Goal: Information Seeking & Learning: Check status

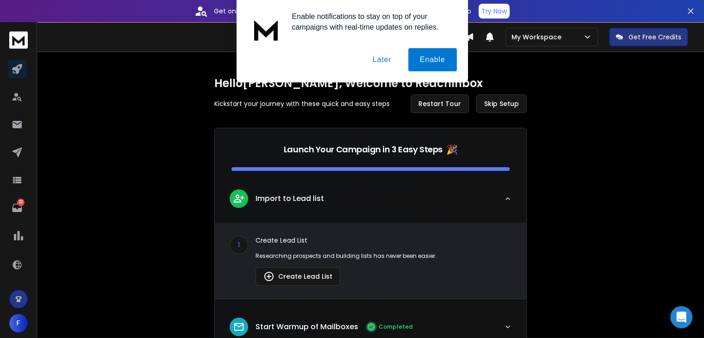
click at [386, 60] on button "Later" at bounding box center [382, 59] width 42 height 23
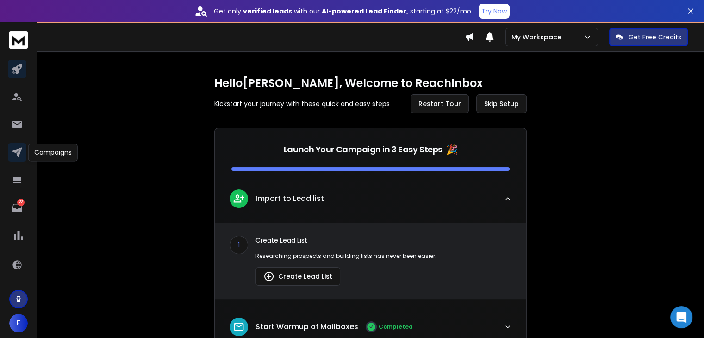
click at [24, 150] on link at bounding box center [17, 152] width 19 height 19
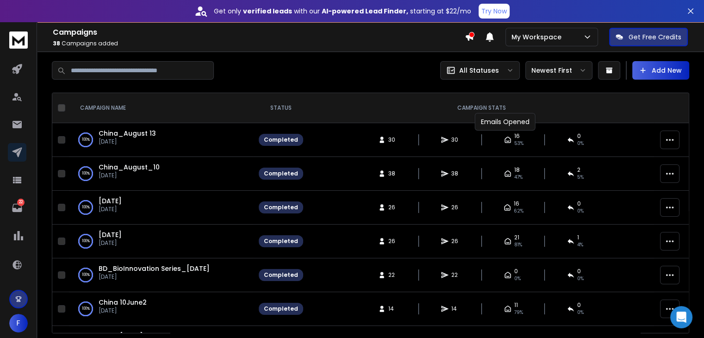
click at [514, 138] on span "16" at bounding box center [517, 135] width 6 height 7
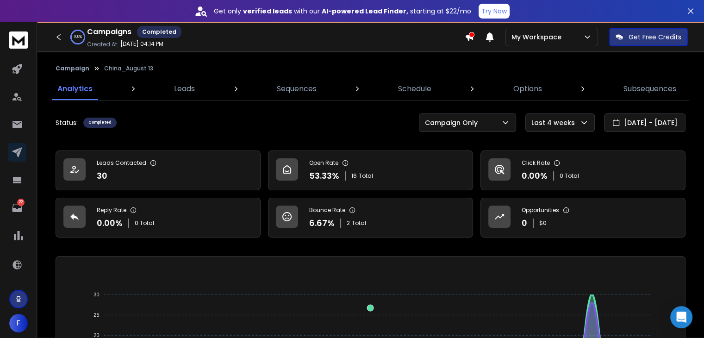
scroll to position [93, 0]
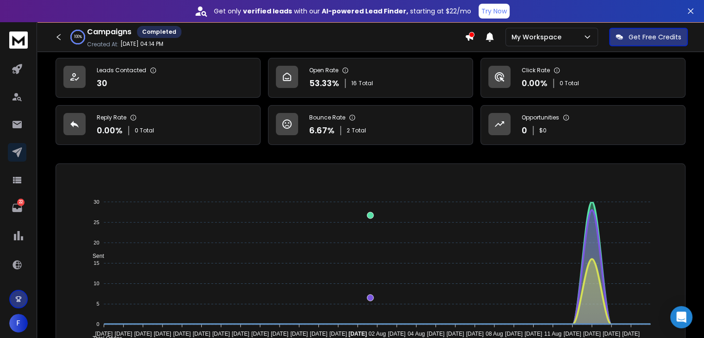
click at [324, 71] on p "Open Rate" at bounding box center [323, 70] width 29 height 7
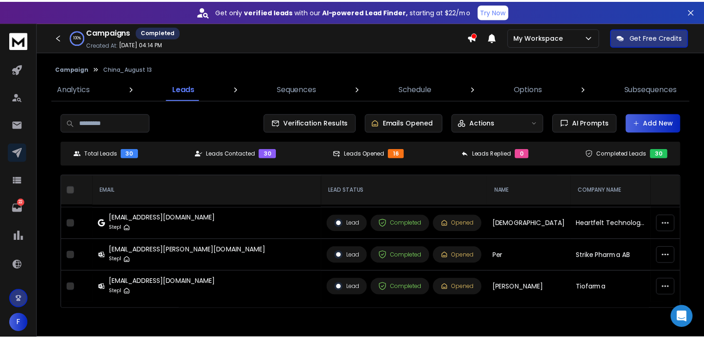
scroll to position [413, 0]
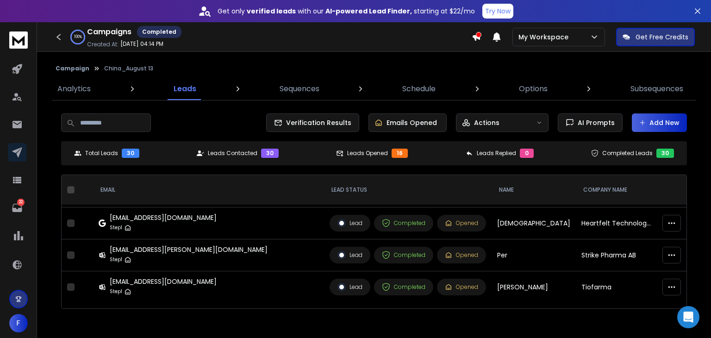
click at [91, 152] on p "Total Leads" at bounding box center [101, 153] width 33 height 7
click at [115, 152] on p "Total Leads" at bounding box center [101, 153] width 33 height 7
click at [122, 154] on div "30" at bounding box center [131, 153] width 18 height 9
click at [72, 87] on p "Analytics" at bounding box center [73, 88] width 33 height 11
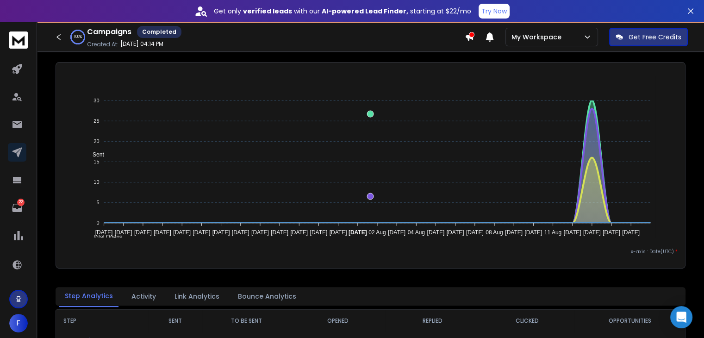
scroll to position [262, 0]
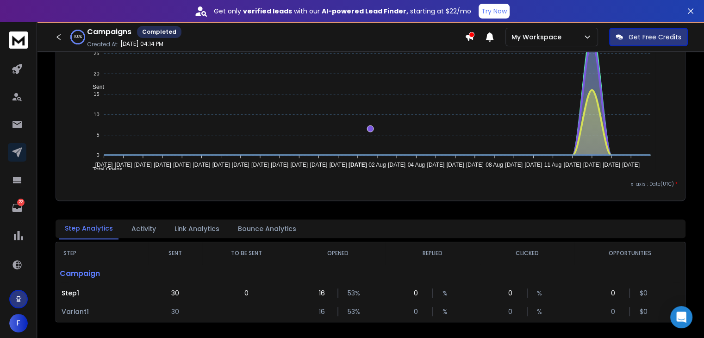
click at [142, 226] on button "Activity" at bounding box center [144, 229] width 36 height 20
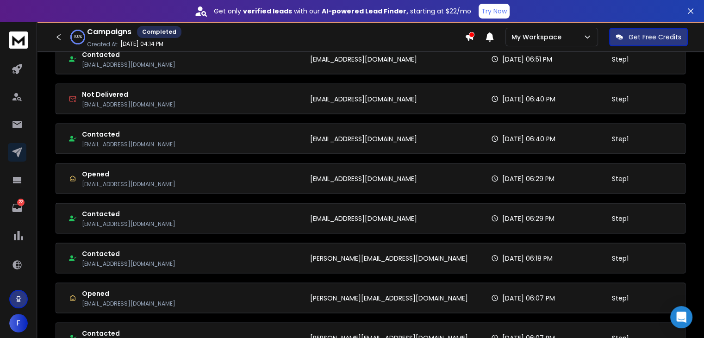
scroll to position [1757, 0]
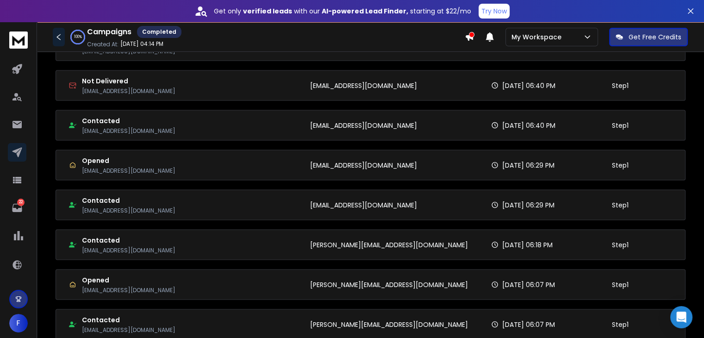
click at [56, 36] on icon at bounding box center [59, 37] width 8 height 8
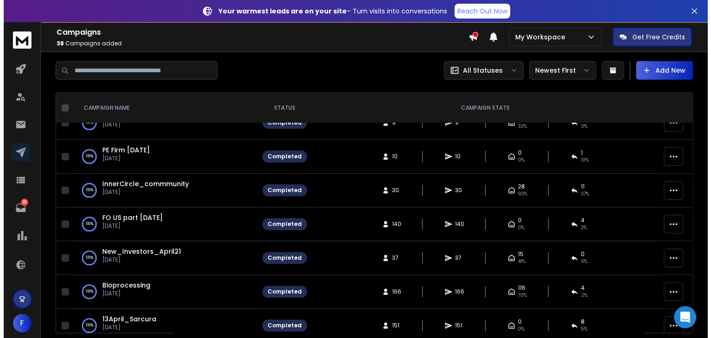
scroll to position [370, 0]
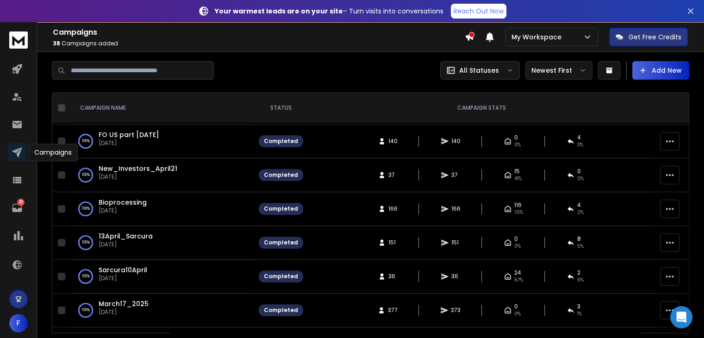
click at [19, 156] on icon at bounding box center [17, 152] width 11 height 11
click at [22, 124] on icon at bounding box center [17, 124] width 11 height 11
